Goal: Check status

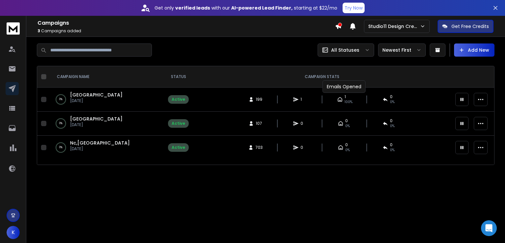
click at [345, 96] on span "1" at bounding box center [345, 96] width 1 height 5
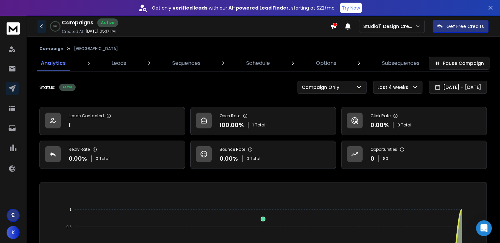
click at [41, 27] on icon at bounding box center [41, 26] width 3 height 4
